Goal: Communication & Community: Answer question/provide support

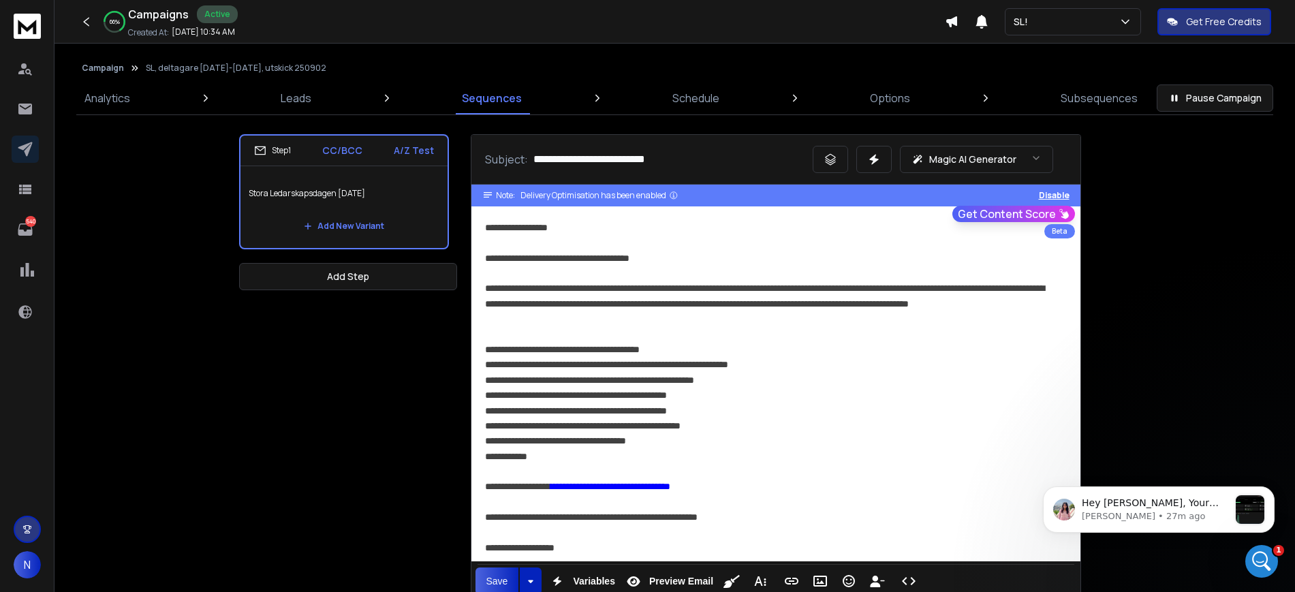
scroll to position [8, 0]
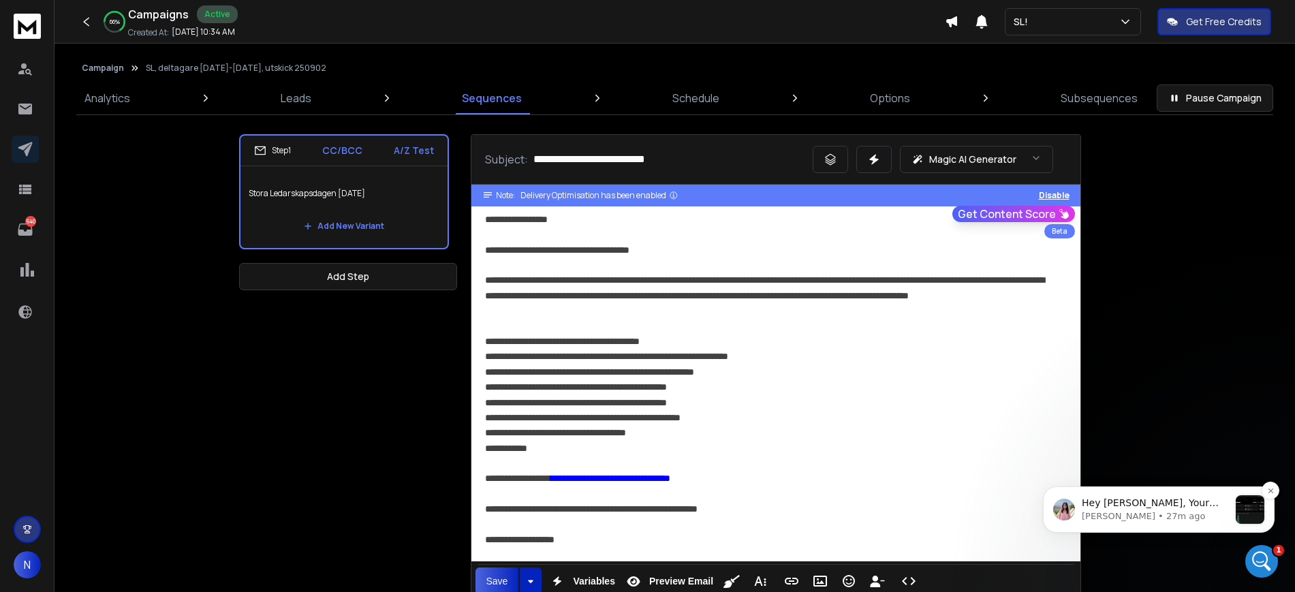
click at [1217, 508] on p "Hey [PERSON_NAME], Your campaign is completed for a while and your viewed data …" at bounding box center [1155, 504] width 147 height 14
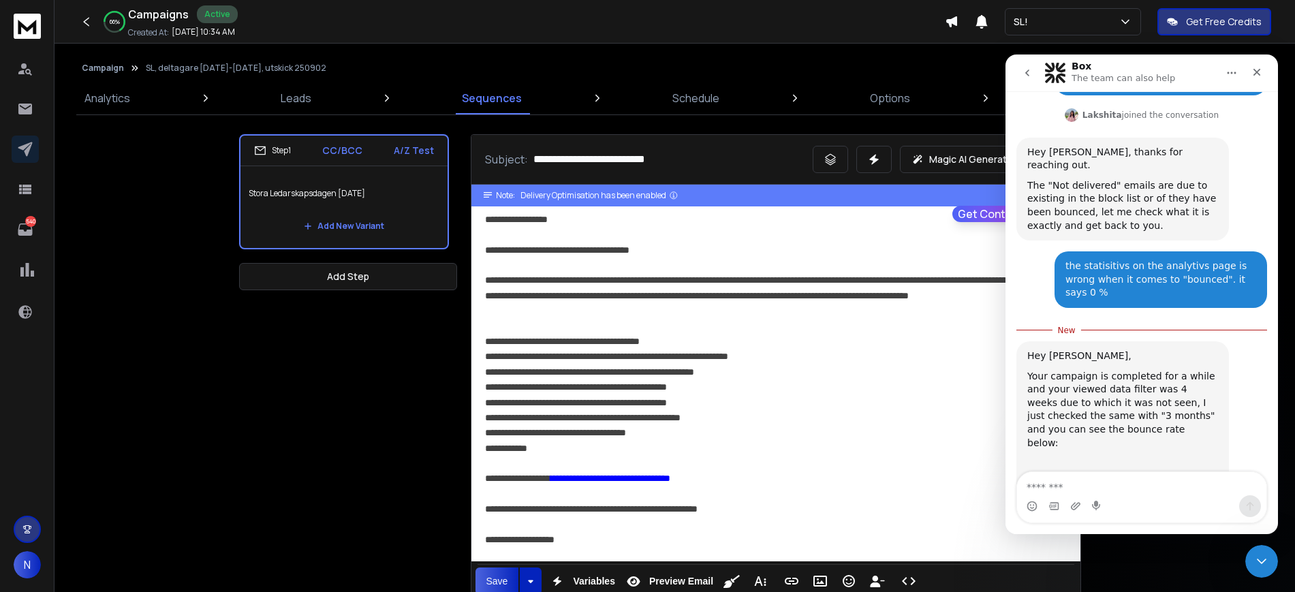
scroll to position [470, 0]
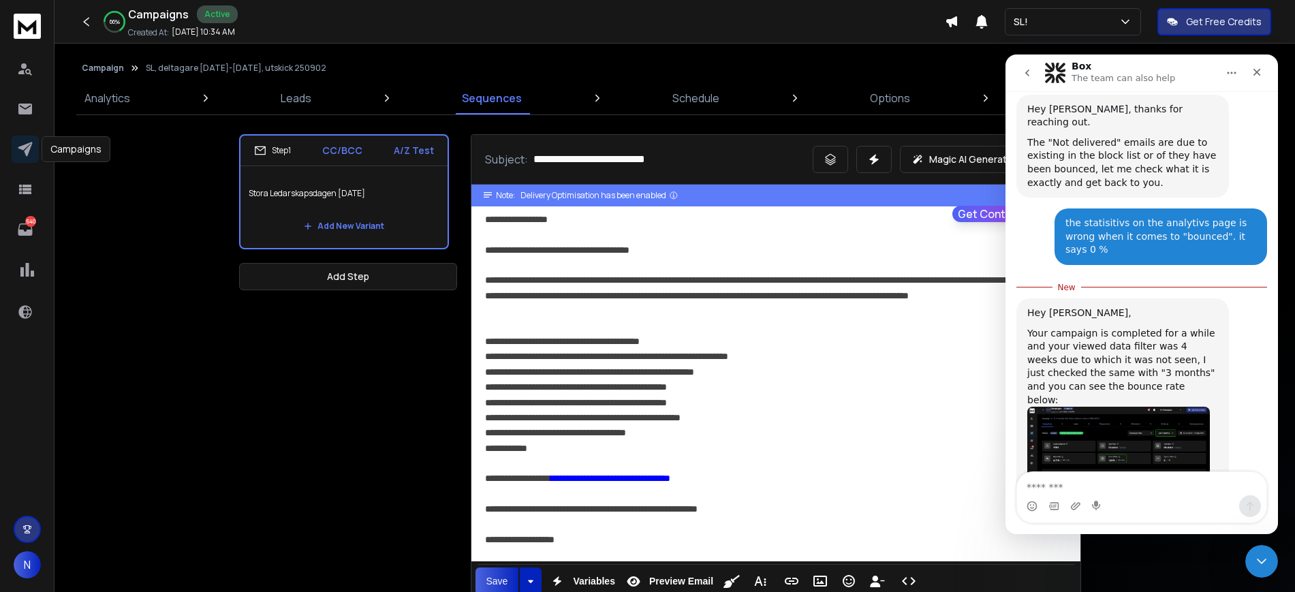
click at [25, 144] on icon at bounding box center [25, 149] width 14 height 14
click at [21, 153] on icon at bounding box center [25, 149] width 16 height 16
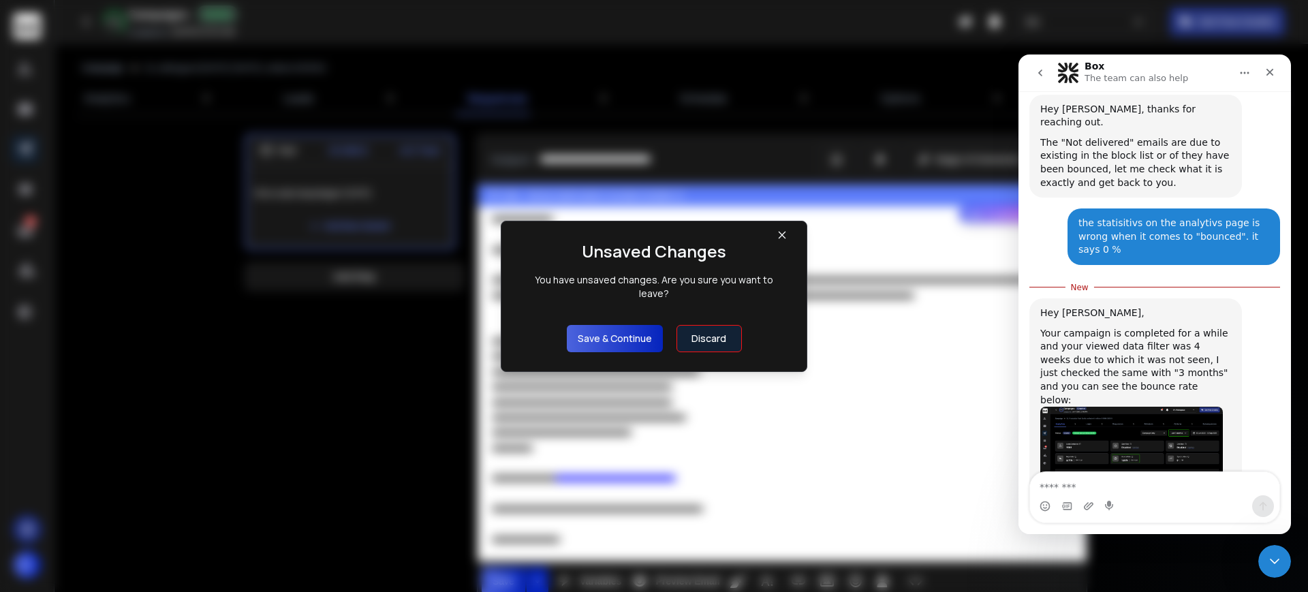
click at [714, 332] on button "Discard" at bounding box center [708, 338] width 65 height 27
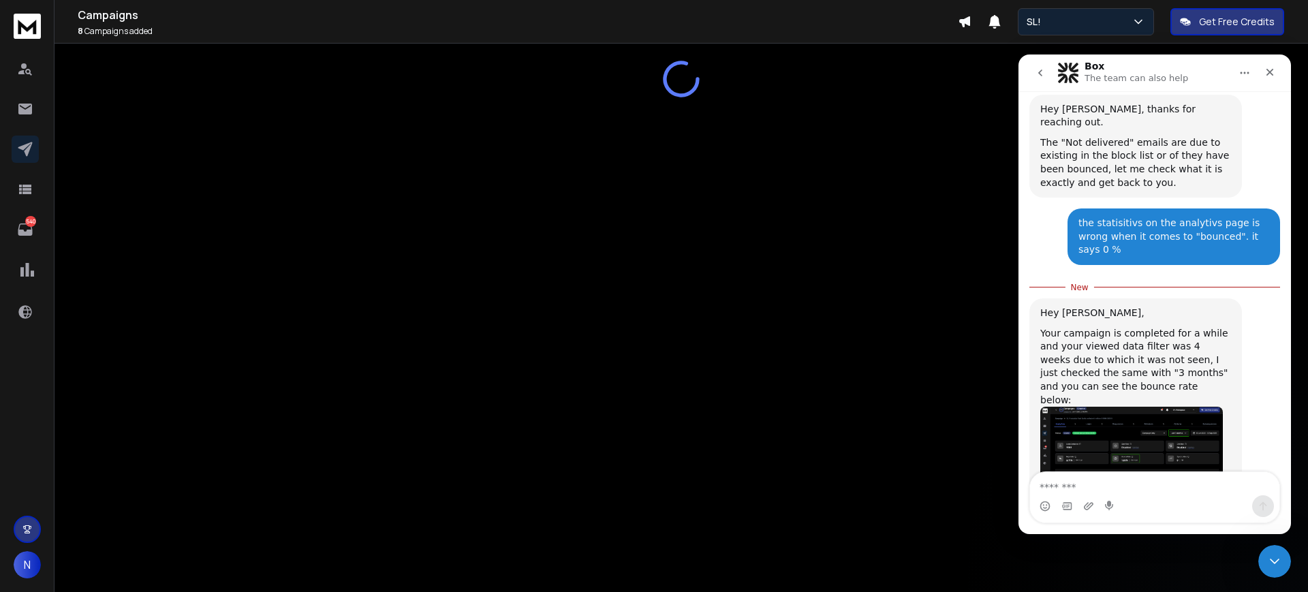
click at [1052, 24] on div "SL!" at bounding box center [1085, 22] width 119 height 14
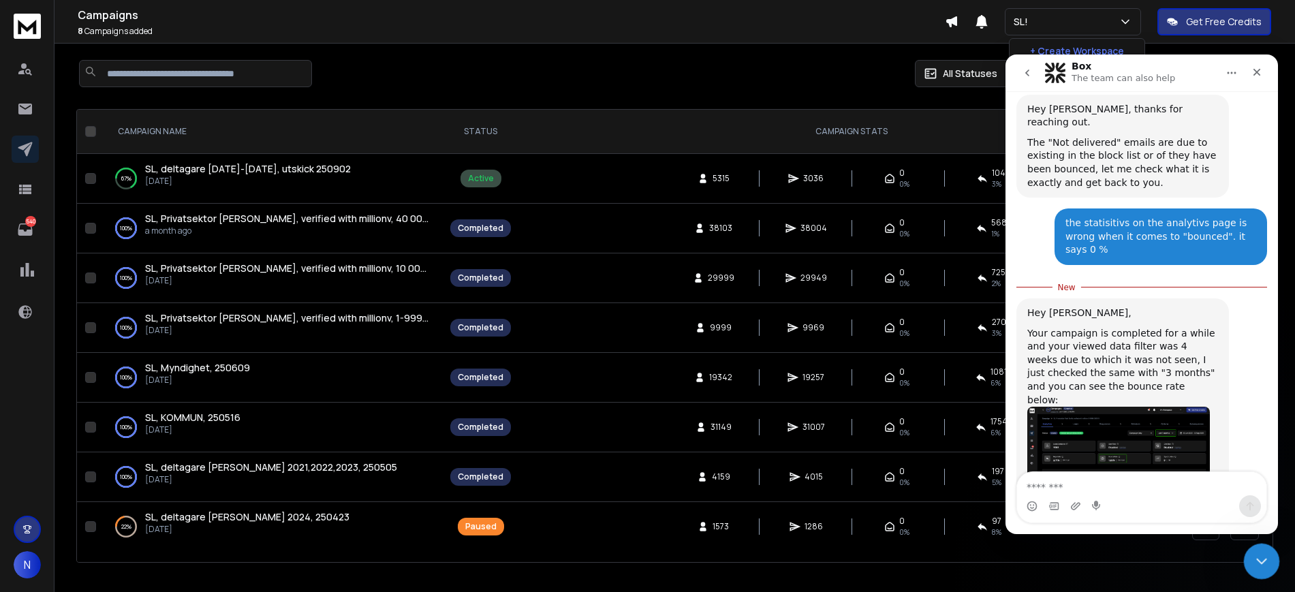
click at [1264, 554] on icon "Close Intercom Messenger" at bounding box center [1259, 559] width 16 height 16
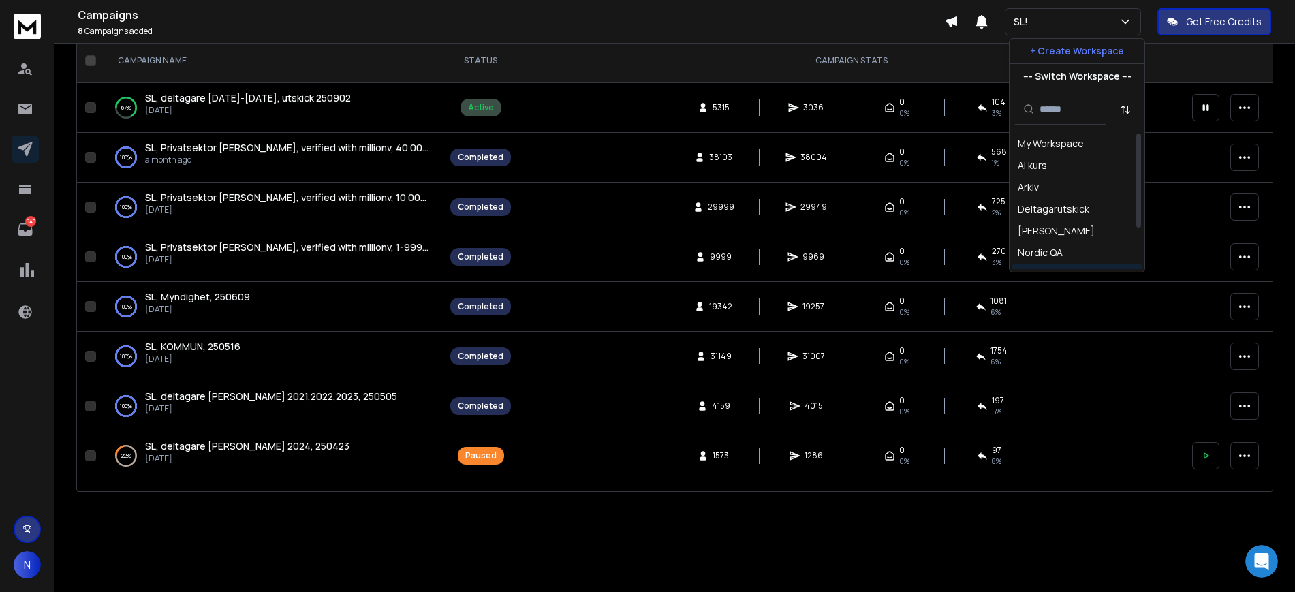
scroll to position [60, 0]
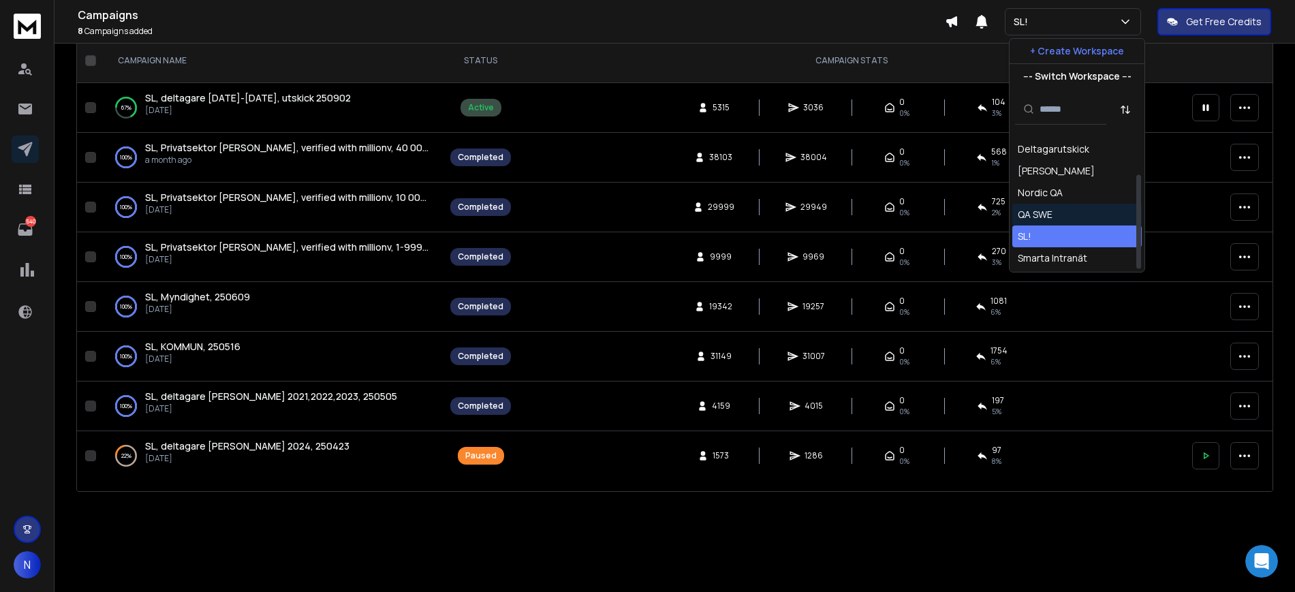
drag, startPoint x: 1138, startPoint y: 225, endPoint x: 1141, endPoint y: 253, distance: 28.1
click at [1141, 253] on div at bounding box center [1138, 222] width 5 height 94
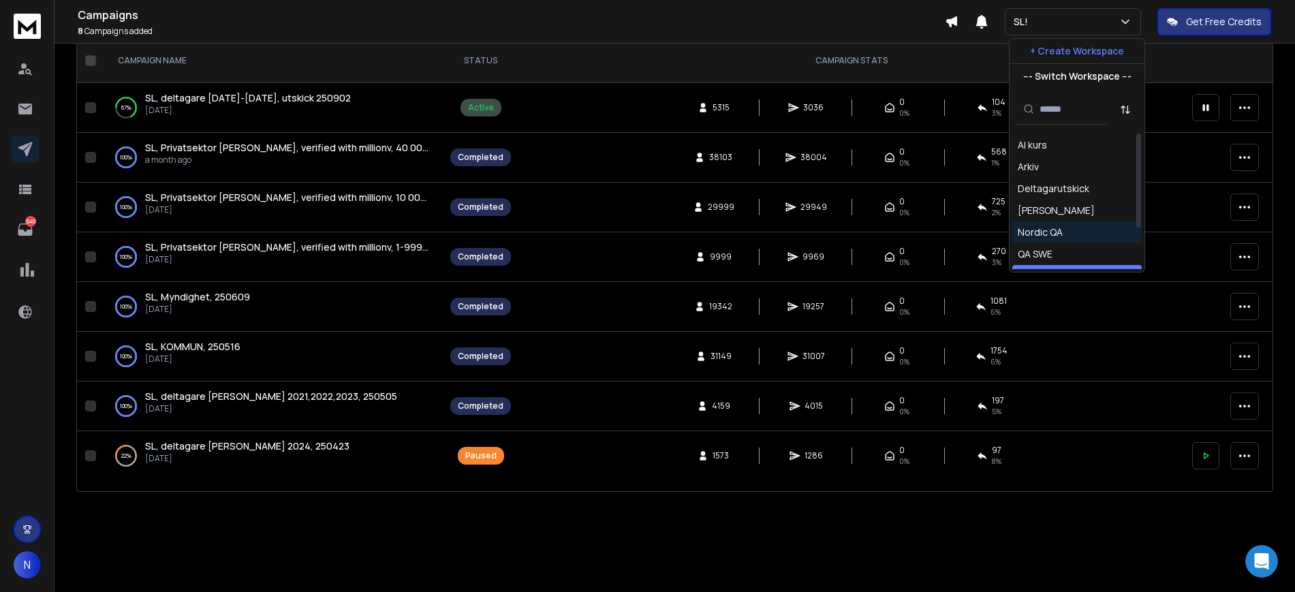
scroll to position [0, 0]
click at [1072, 206] on div "Deltagarutskick" at bounding box center [1054, 209] width 72 height 14
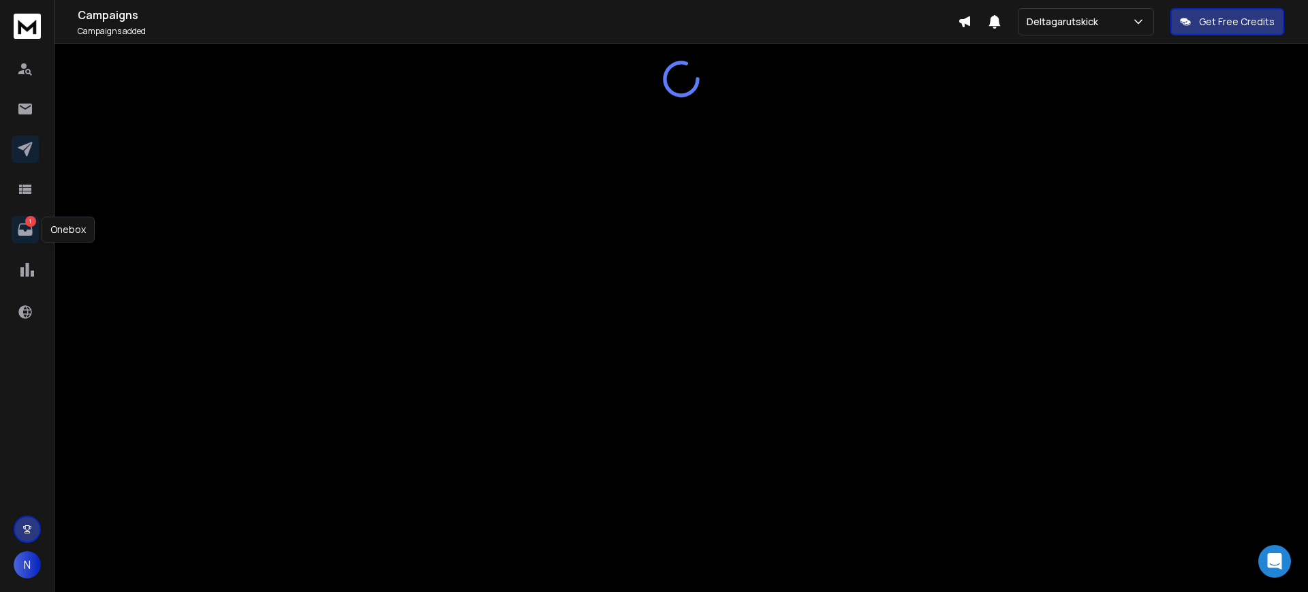
click at [20, 232] on icon at bounding box center [25, 229] width 14 height 12
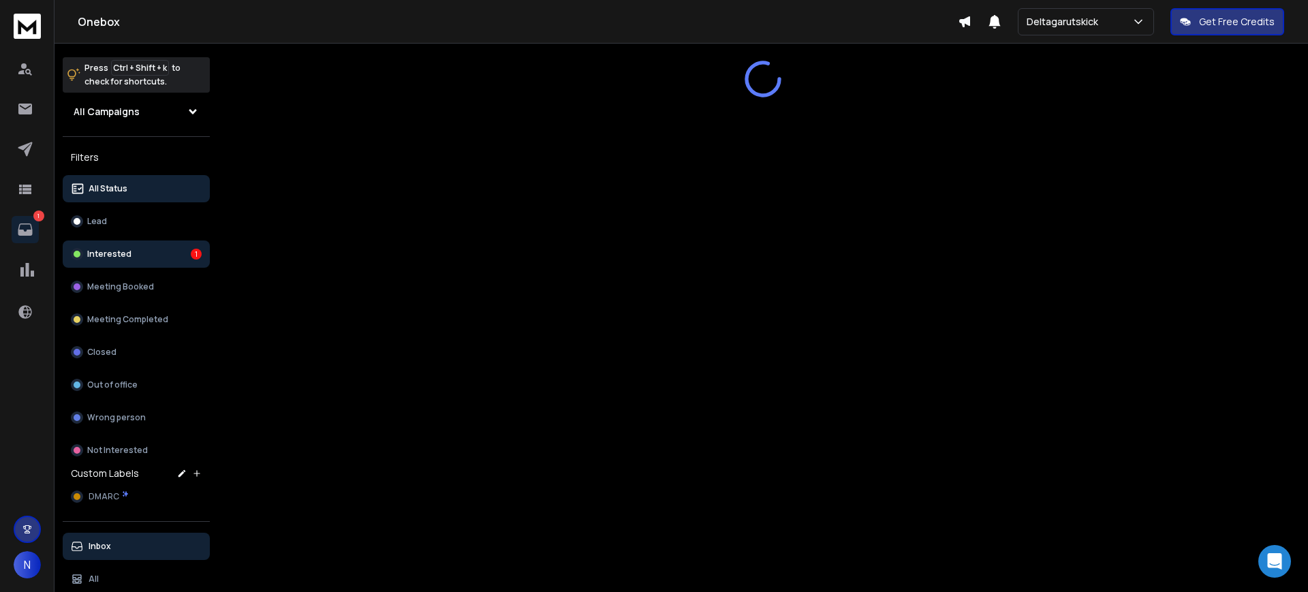
click at [128, 254] on button "Interested 1" at bounding box center [136, 253] width 147 height 27
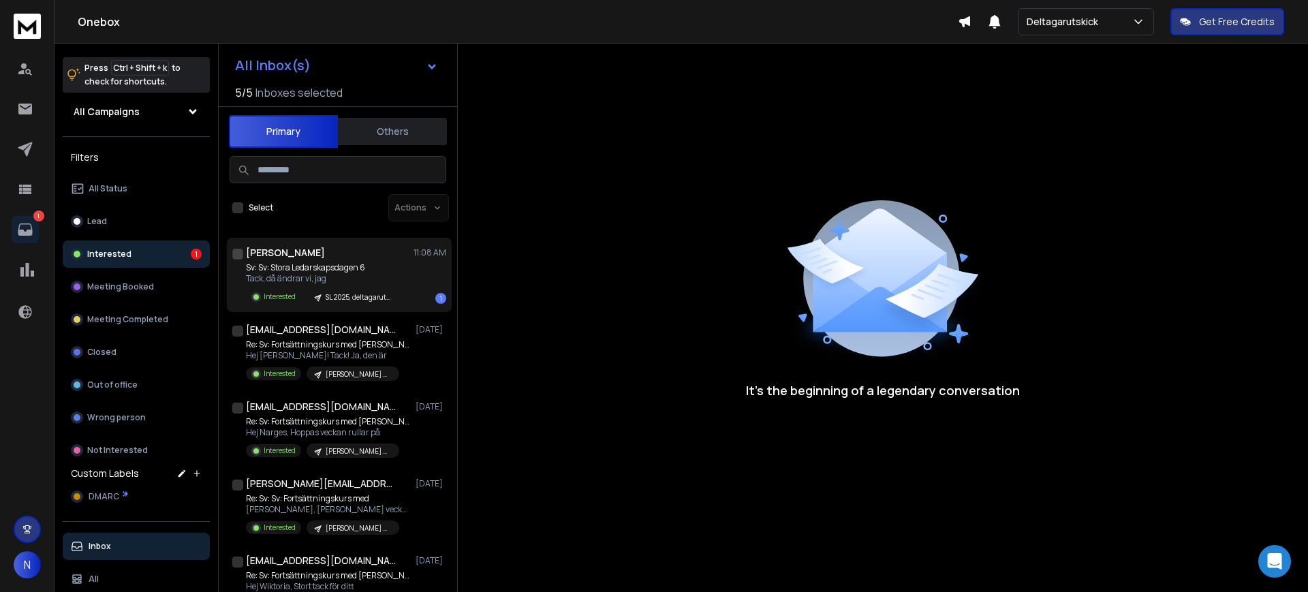
click at [317, 254] on div "Leena Vuorinen 11:08 AM" at bounding box center [346, 253] width 200 height 14
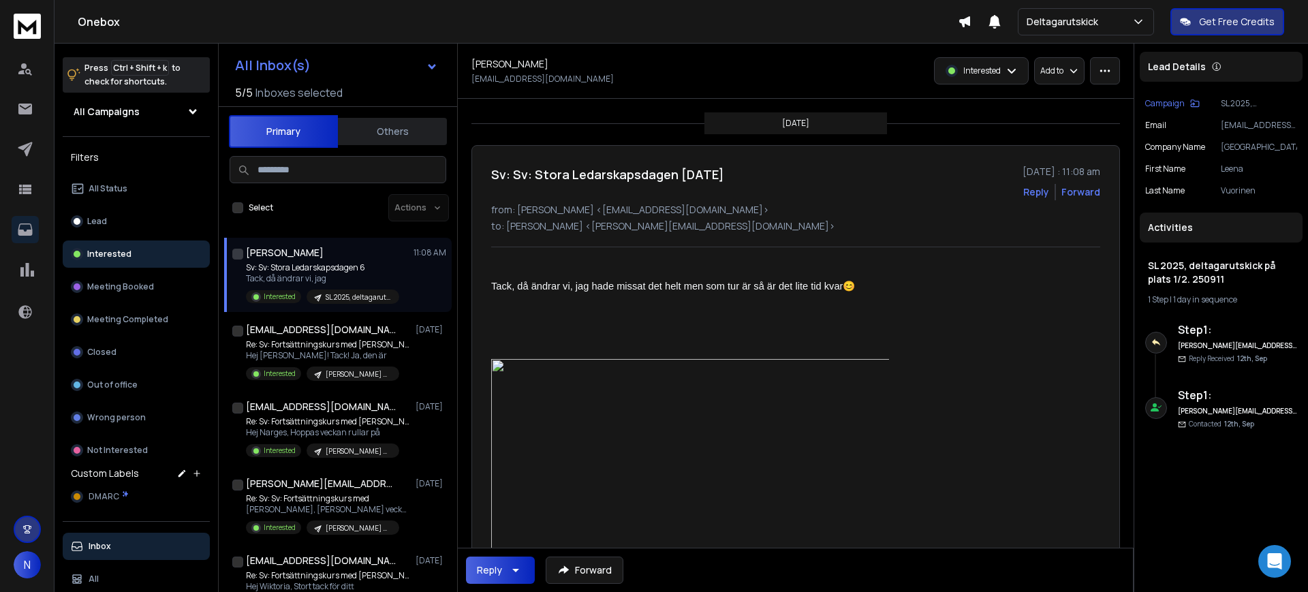
click at [480, 569] on div "Reply" at bounding box center [489, 570] width 25 height 14
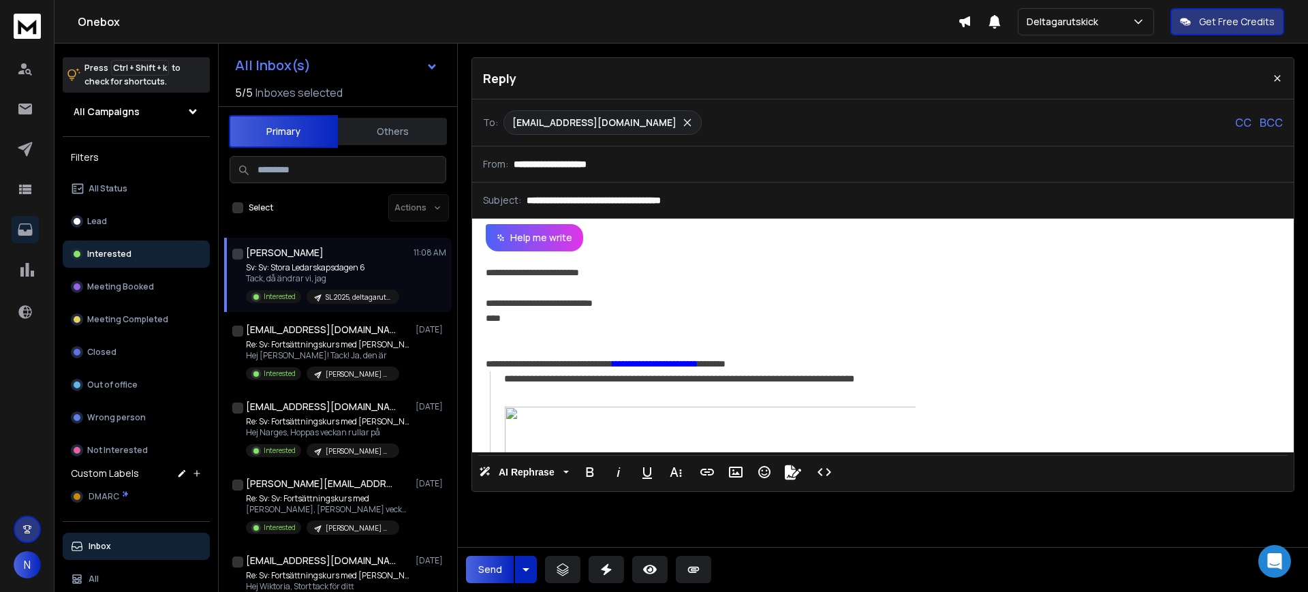
click at [484, 568] on button "Send" at bounding box center [490, 569] width 48 height 27
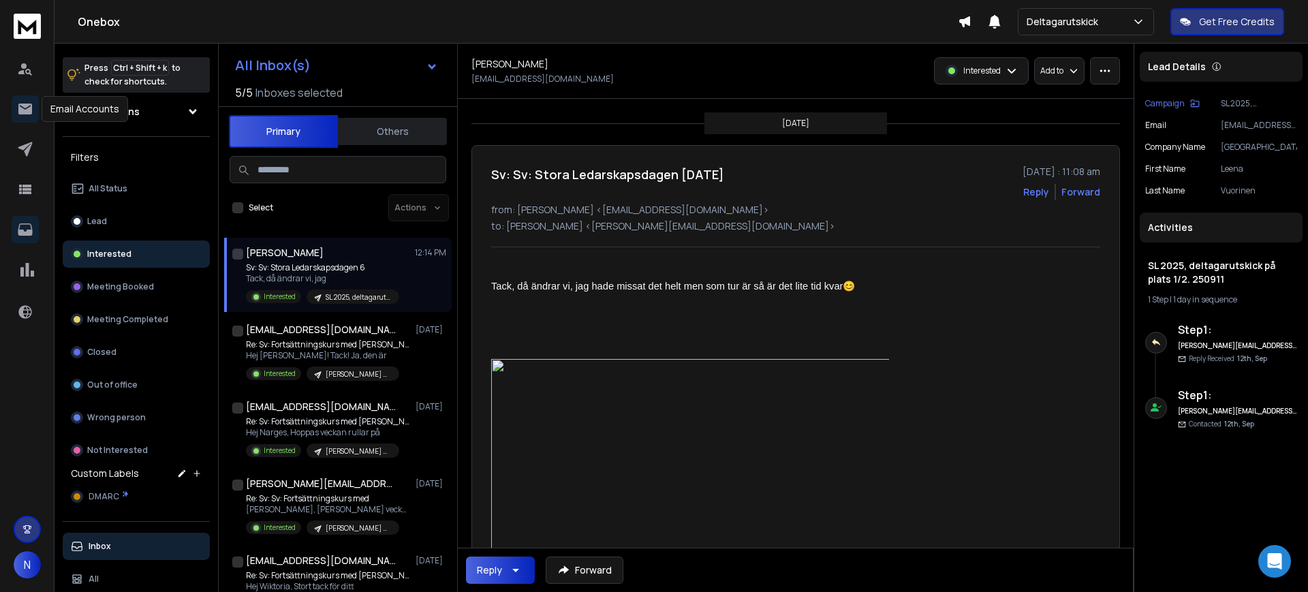
click at [24, 99] on link at bounding box center [25, 108] width 27 height 27
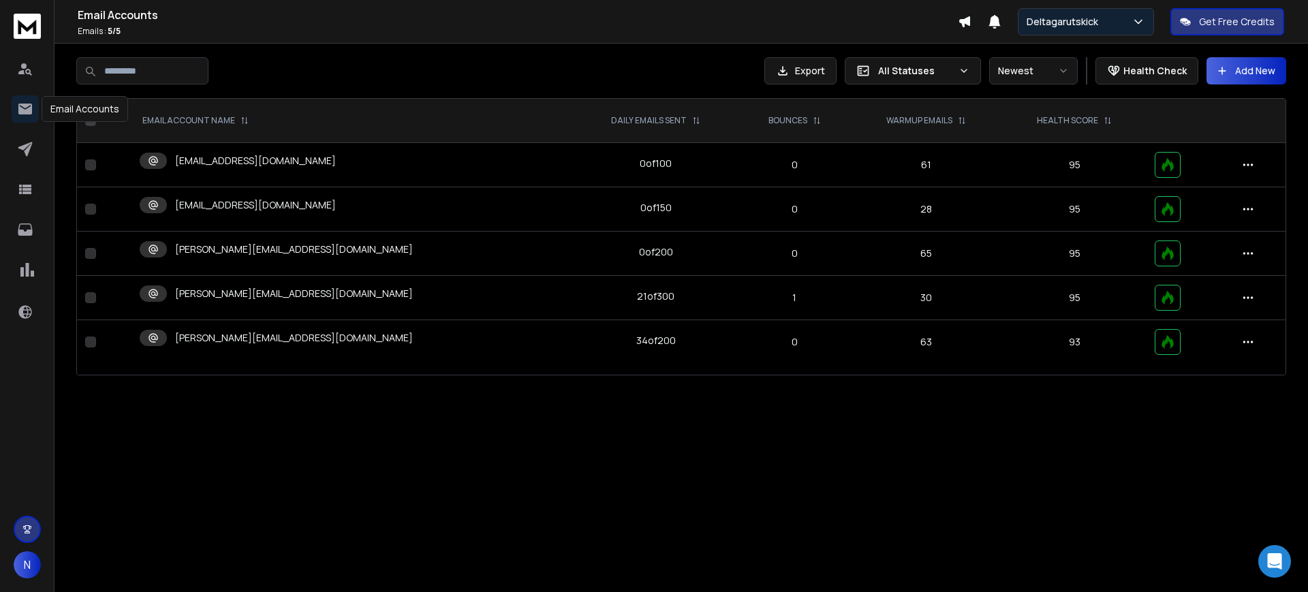
click at [1071, 22] on p "Deltagarutskick" at bounding box center [1064, 22] width 77 height 14
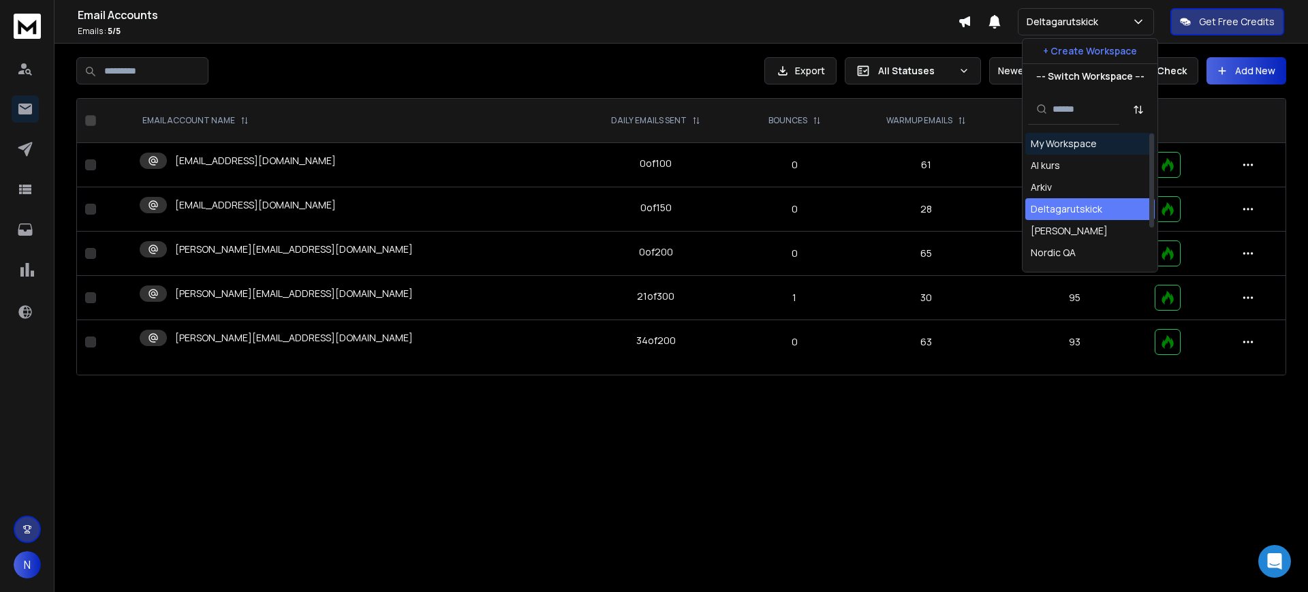
click at [1057, 143] on div "My Workspace" at bounding box center [1064, 144] width 66 height 14
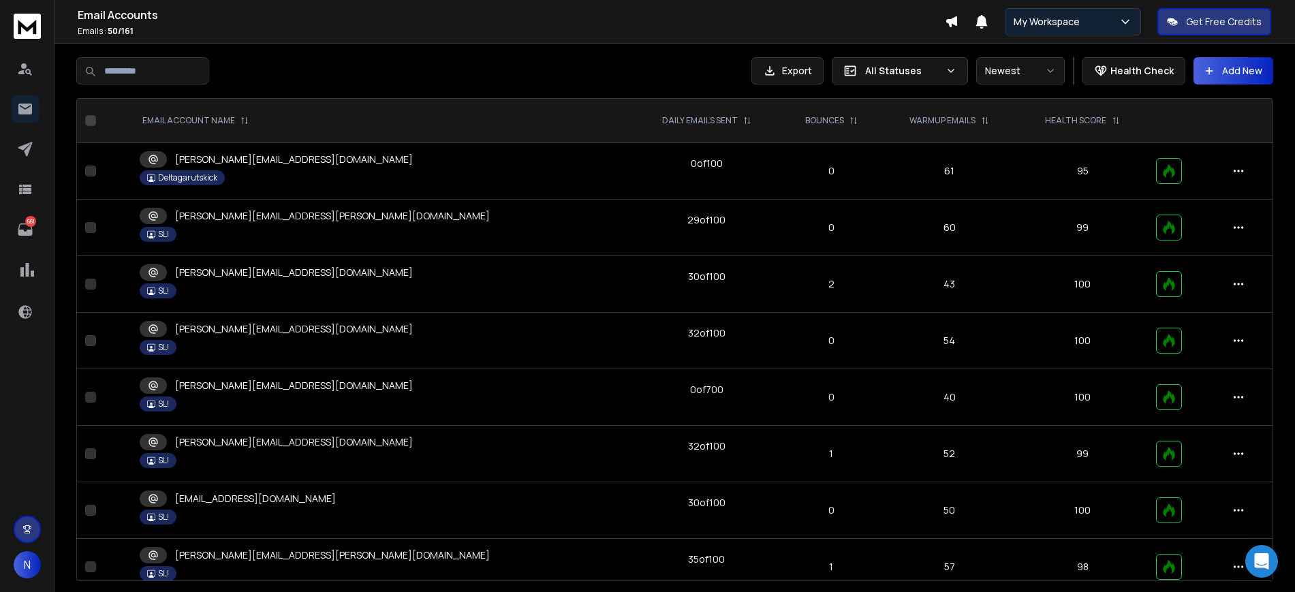
click at [1067, 25] on p "My Workspace" at bounding box center [1050, 22] width 72 height 14
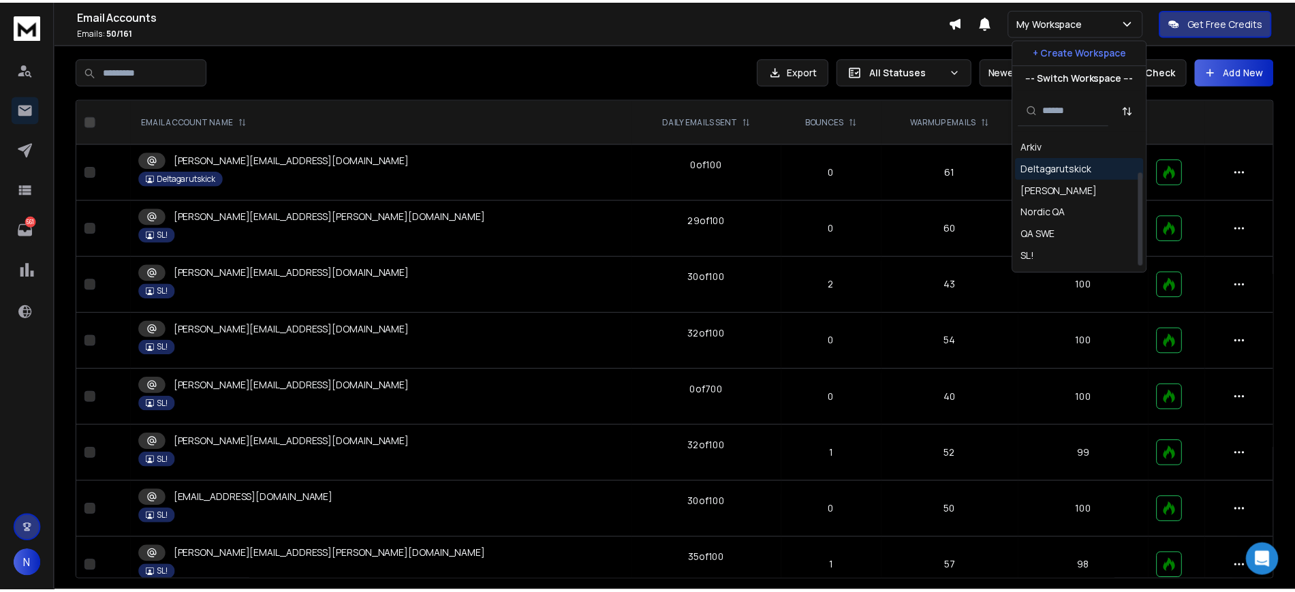
scroll to position [60, 0]
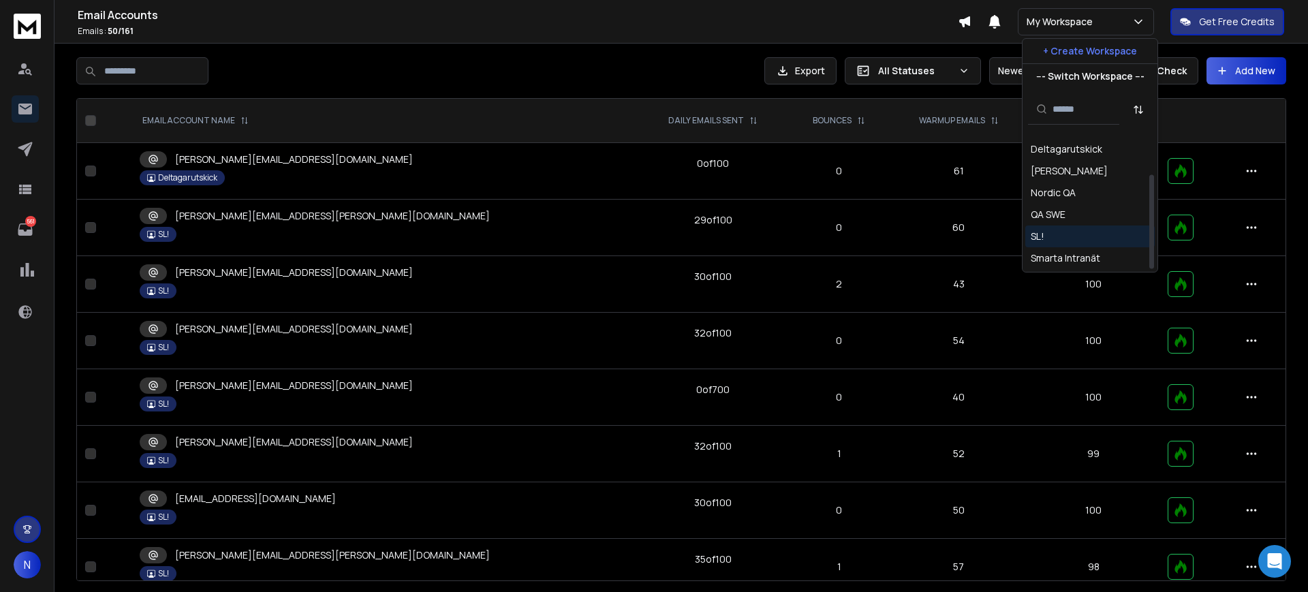
click at [1069, 235] on div "SL!" at bounding box center [1089, 236] width 129 height 22
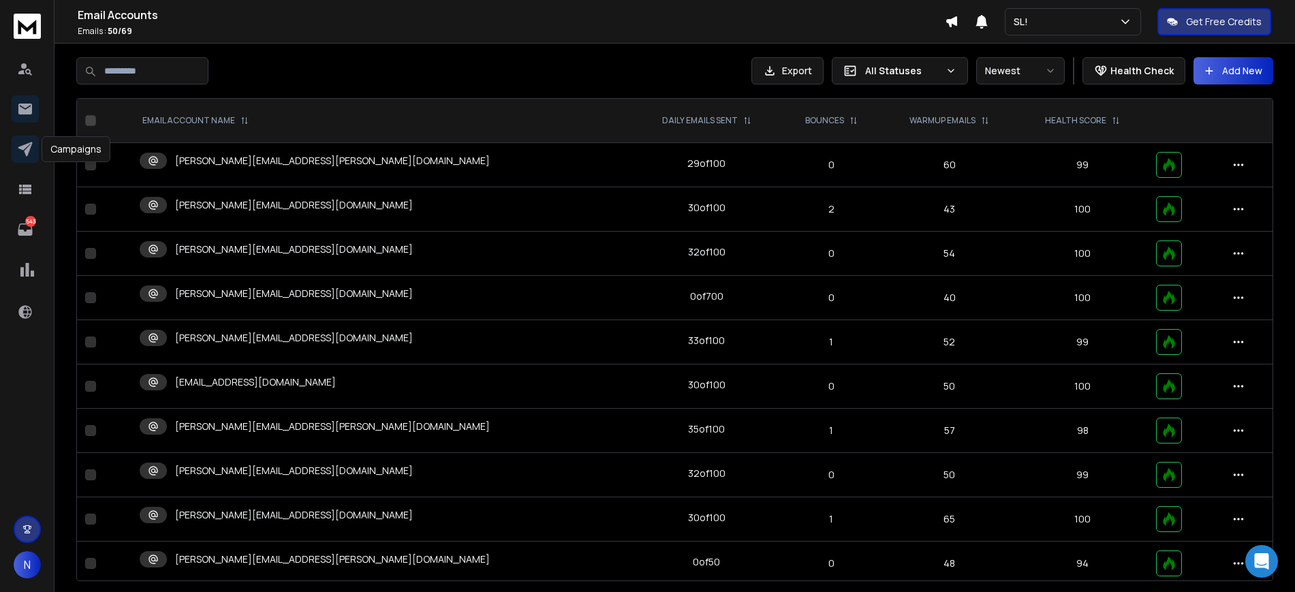
click at [22, 149] on icon at bounding box center [25, 149] width 14 height 14
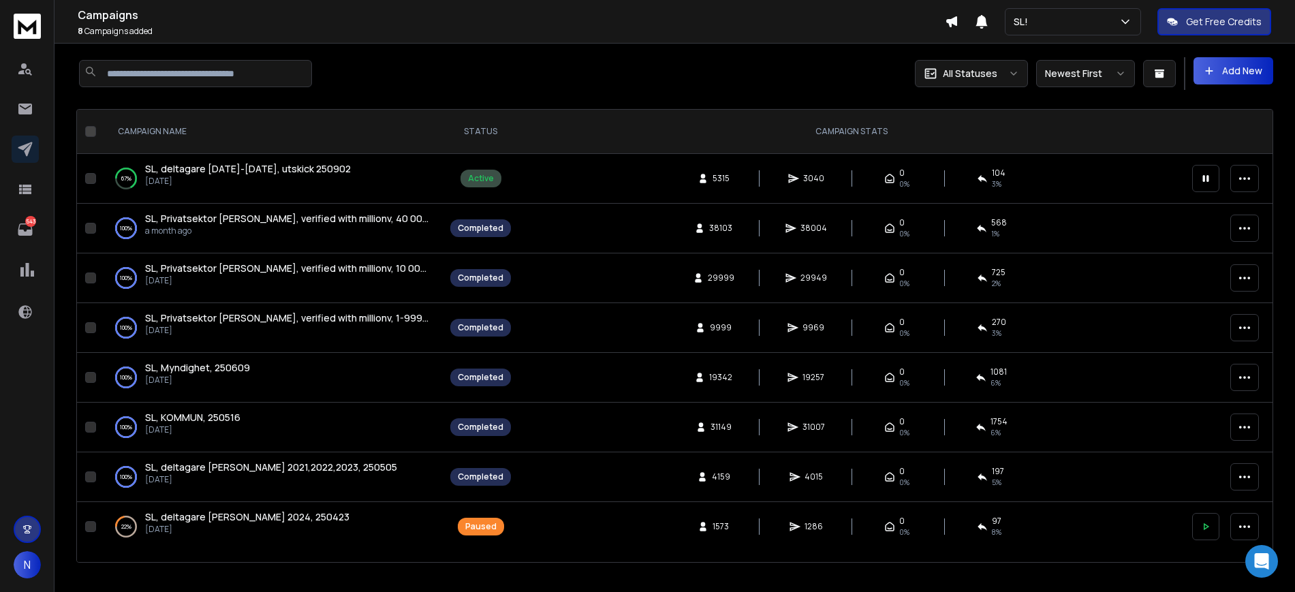
click at [294, 316] on span "SL, Privatsektor [PERSON_NAME], verified with millionv, 1-9999, 250619" at bounding box center [305, 317] width 321 height 13
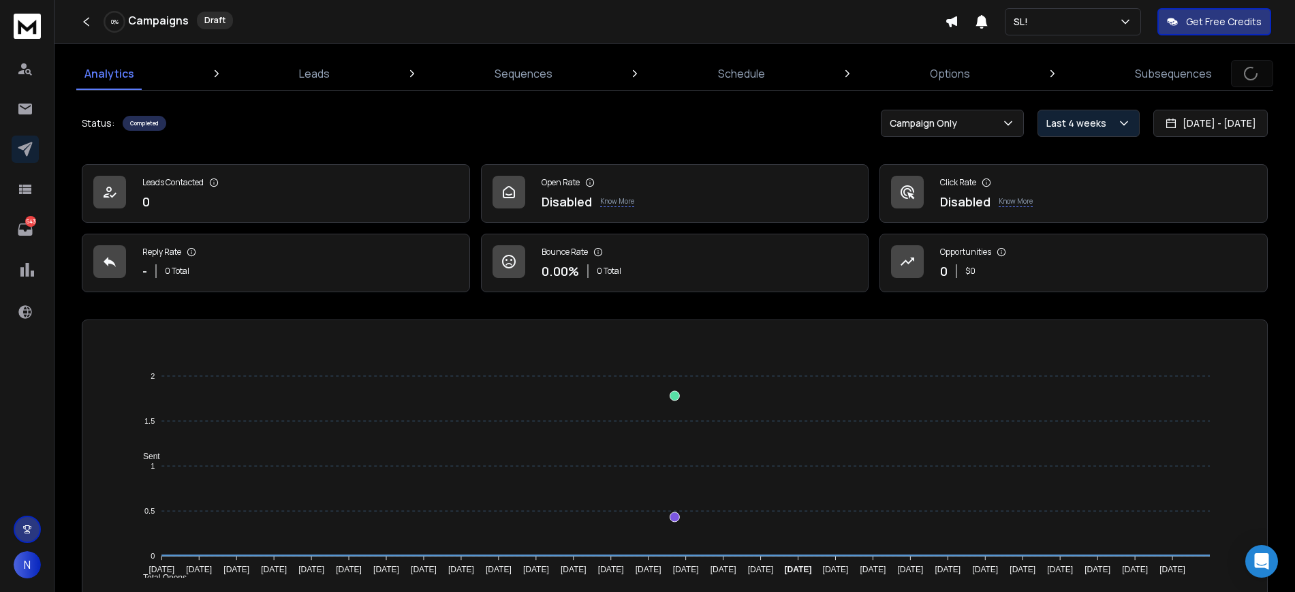
click at [1050, 116] on p "Last 4 weeks" at bounding box center [1078, 123] width 65 height 14
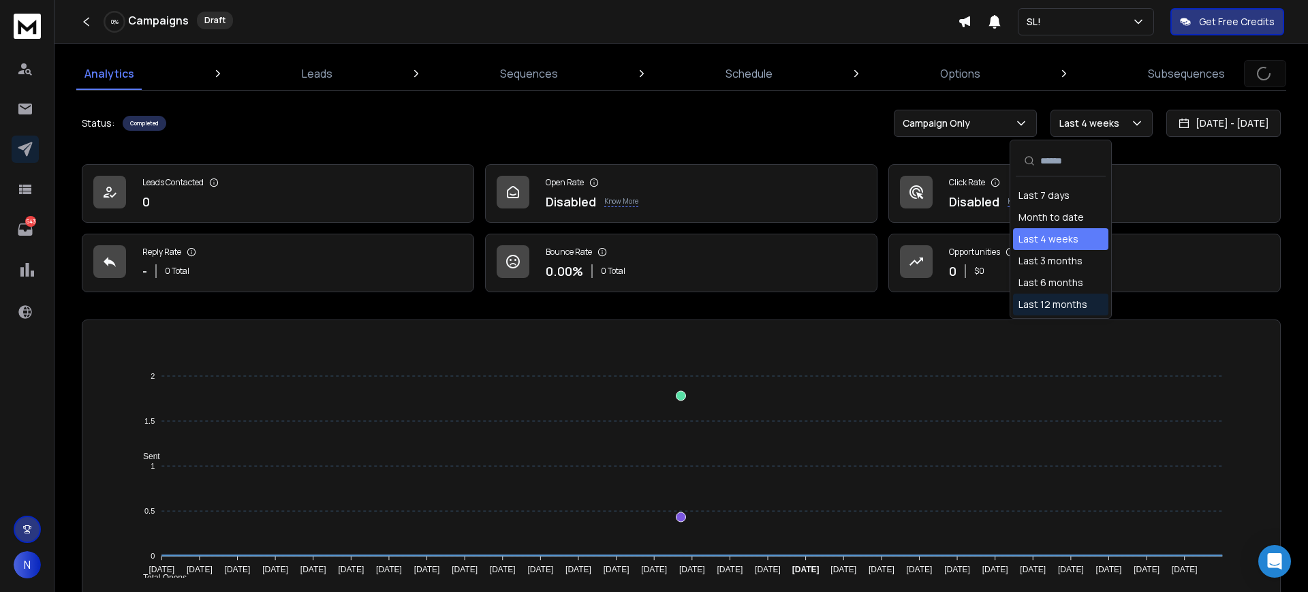
click at [1056, 302] on div "Last 12 months" at bounding box center [1052, 305] width 69 height 14
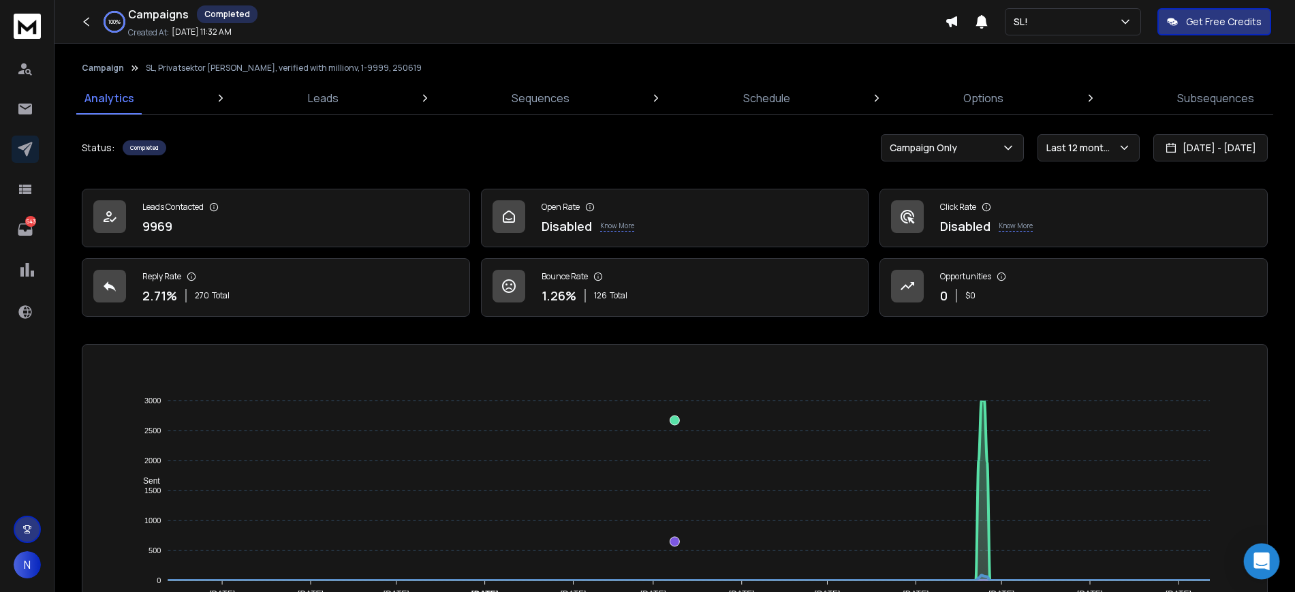
click at [1268, 565] on icon "Open Intercom Messenger" at bounding box center [1262, 561] width 18 height 18
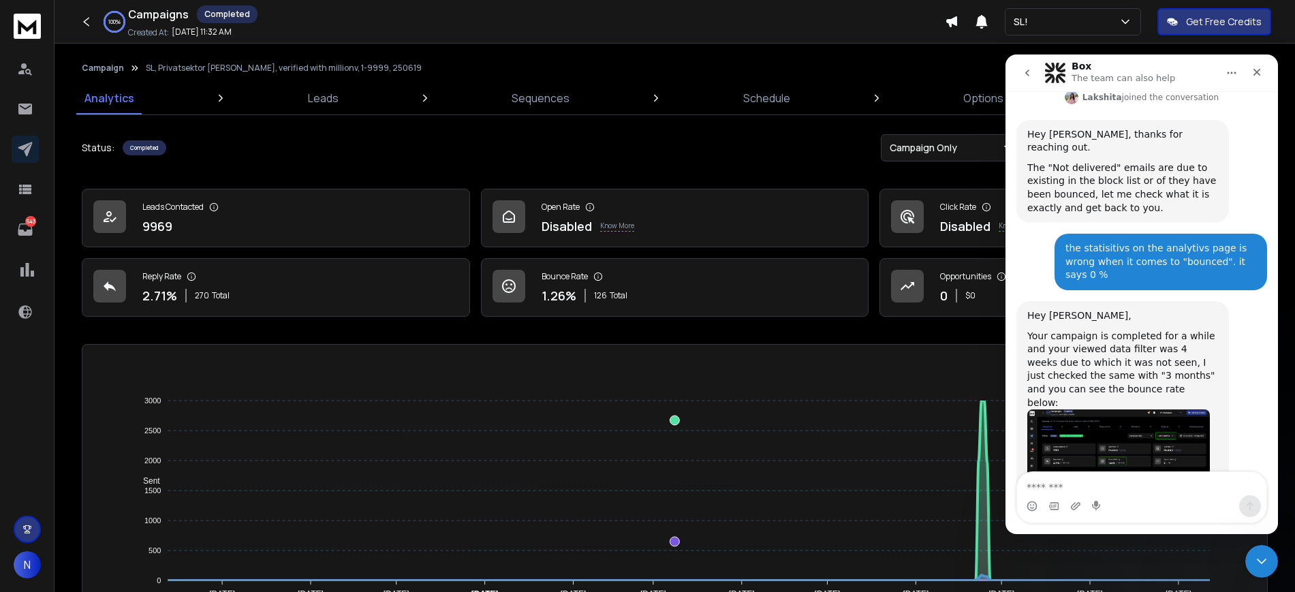
scroll to position [448, 0]
click at [1061, 480] on textarea "Message…" at bounding box center [1141, 483] width 249 height 23
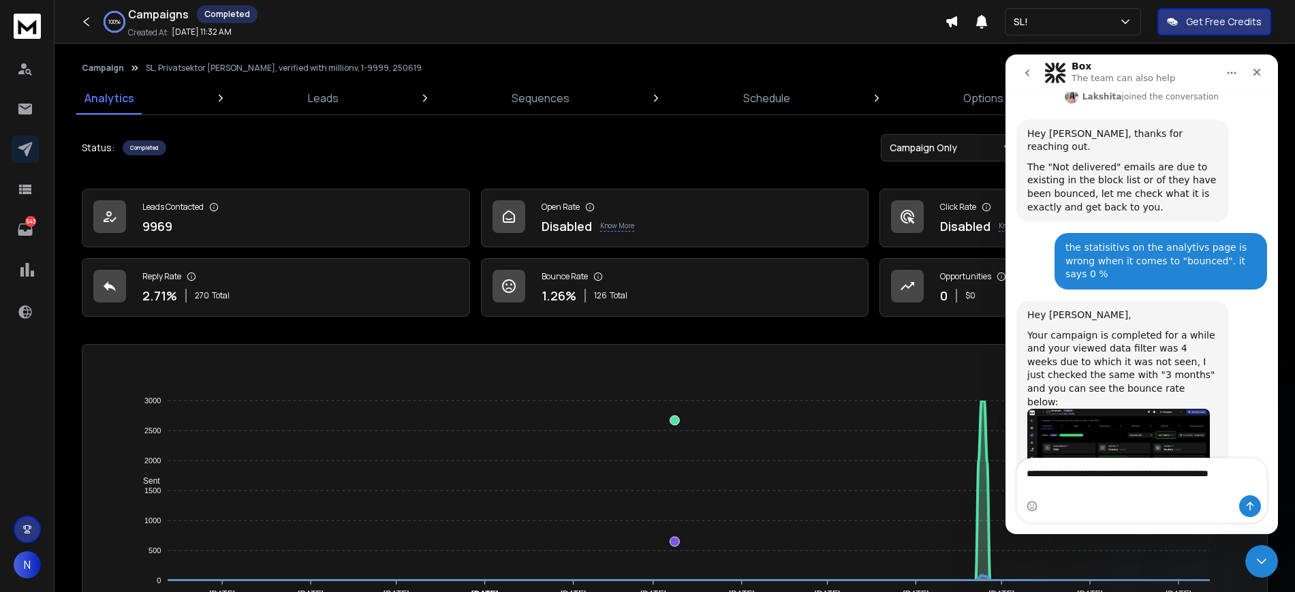
type textarea "**********"
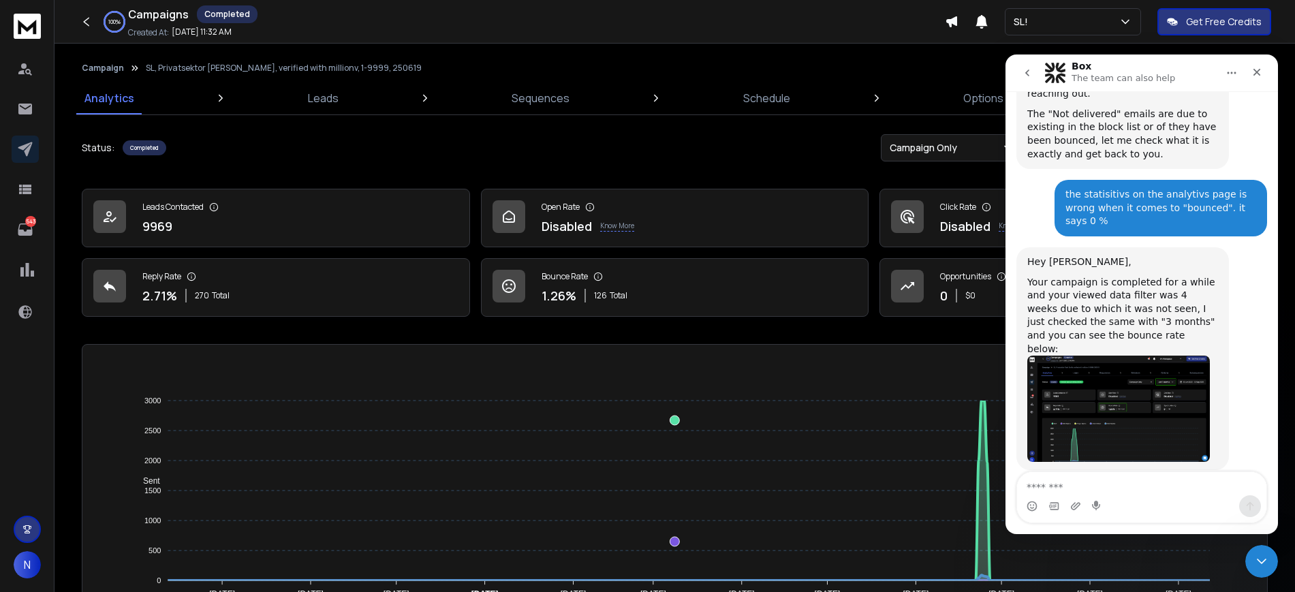
scroll to position [501, 0]
click at [764, 149] on div "Status: Completed Campaign Only Last 12 months [DATE] - [DATE]" at bounding box center [675, 147] width 1186 height 27
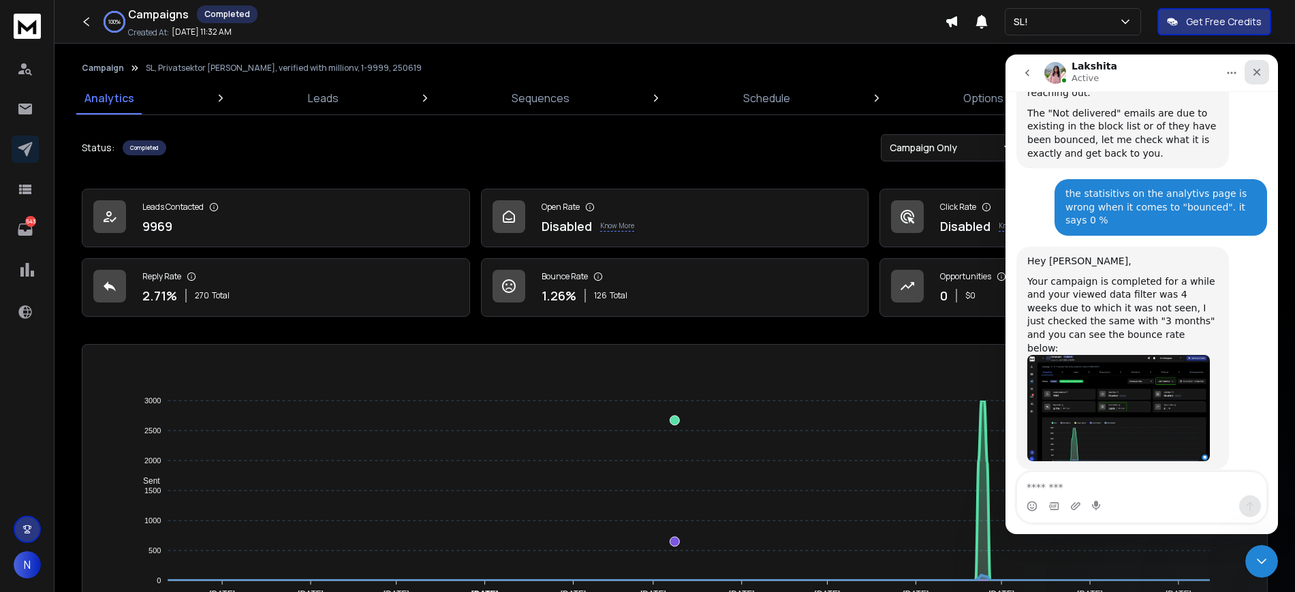
click at [1265, 63] on div "Close" at bounding box center [1256, 72] width 25 height 25
